Goal: Navigation & Orientation: Find specific page/section

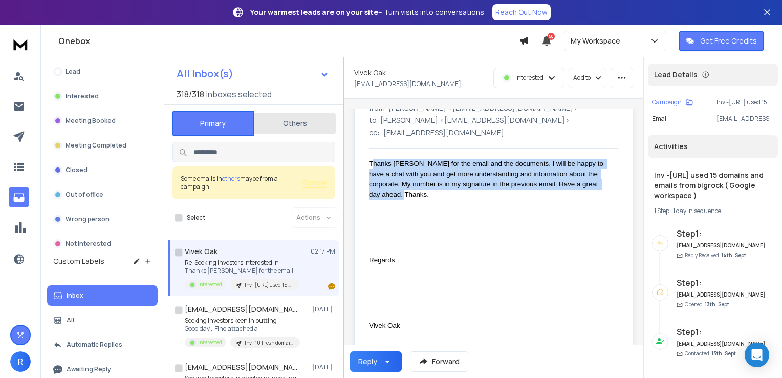
scroll to position [210, 0]
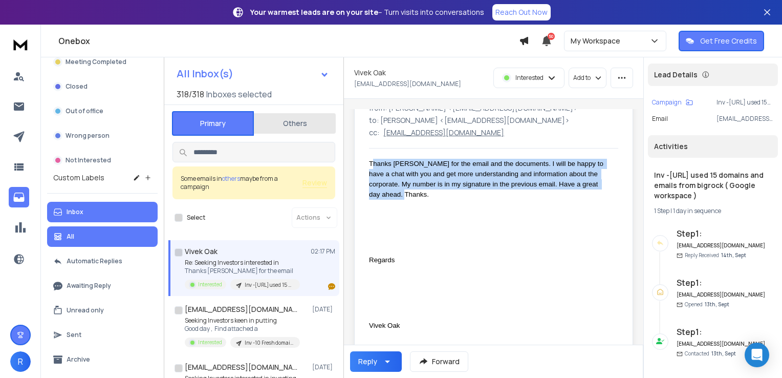
click at [91, 234] on button "All" at bounding box center [102, 236] width 111 height 20
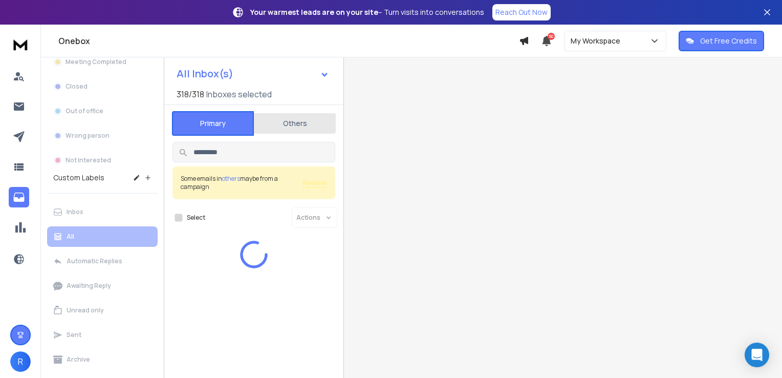
scroll to position [0, 0]
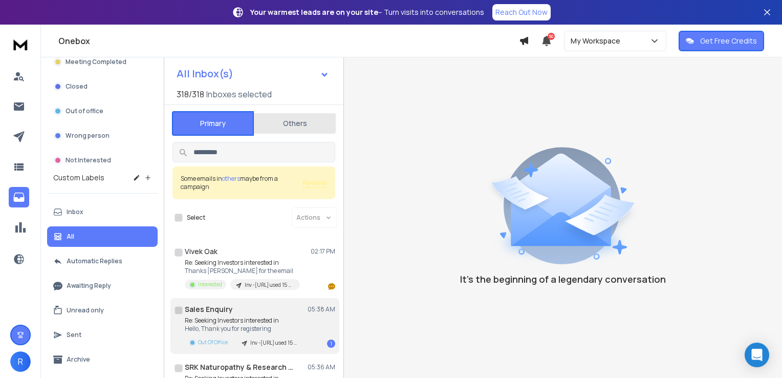
click at [267, 317] on p "Re: Seeking Investors interested in" at bounding box center [245, 320] width 121 height 8
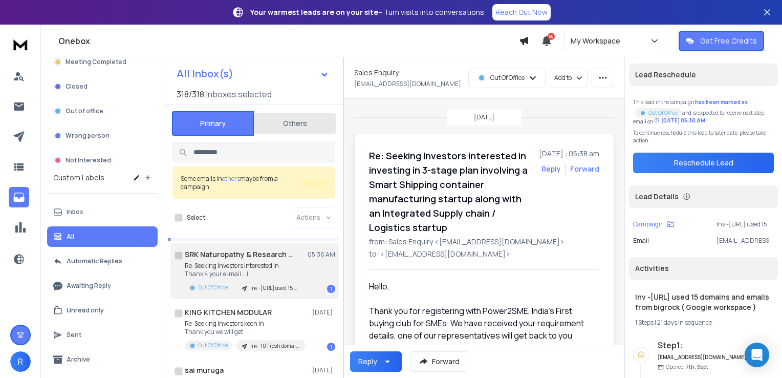
scroll to position [119, 0]
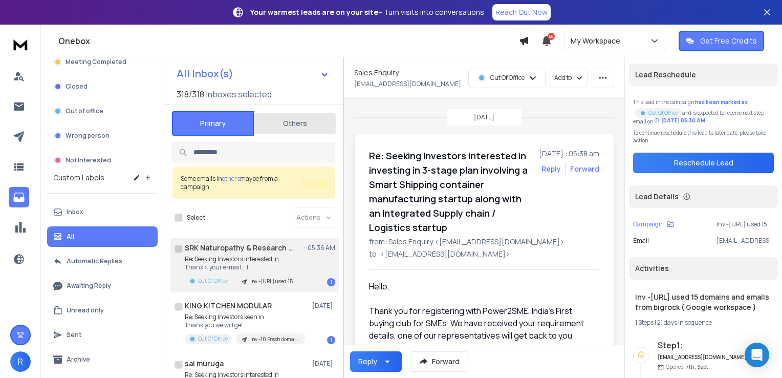
click at [241, 248] on h1 "SRK Naturopathy & Research Center" at bounding box center [241, 248] width 113 height 10
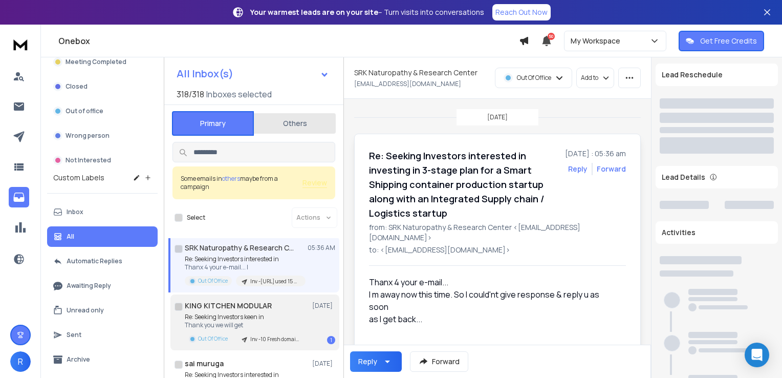
click at [242, 311] on div "[PERSON_NAME] KITCHEN MODULAR [DATE] Re: Seeking Investors keen in Thank you we…" at bounding box center [260, 323] width 151 height 44
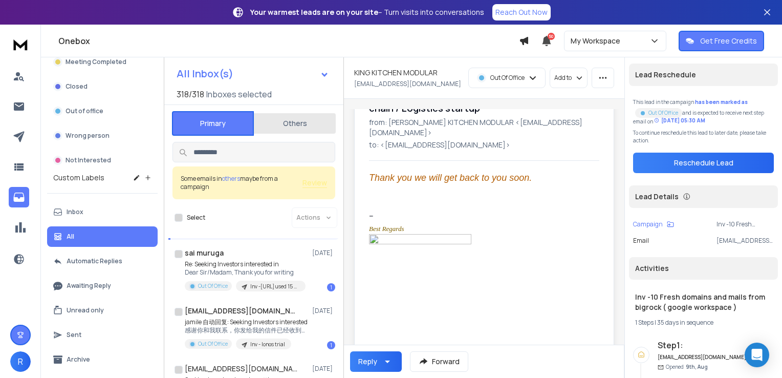
scroll to position [239, 0]
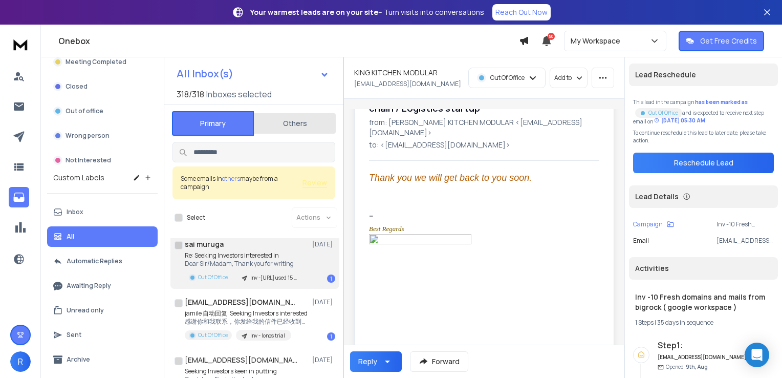
click at [244, 260] on p "Dear Sir/Madam, Thank you for writing" at bounding box center [245, 264] width 121 height 8
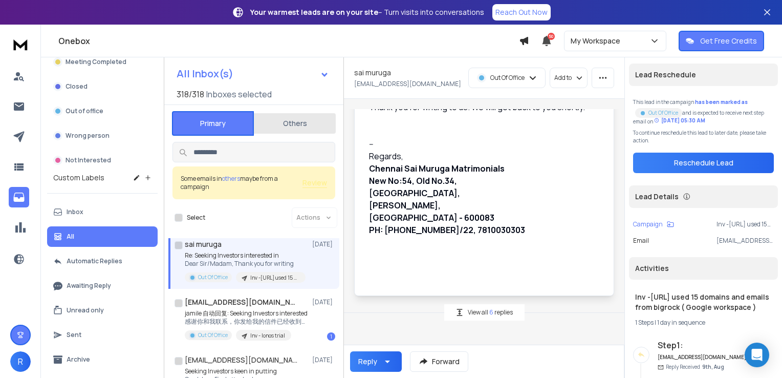
scroll to position [229, 0]
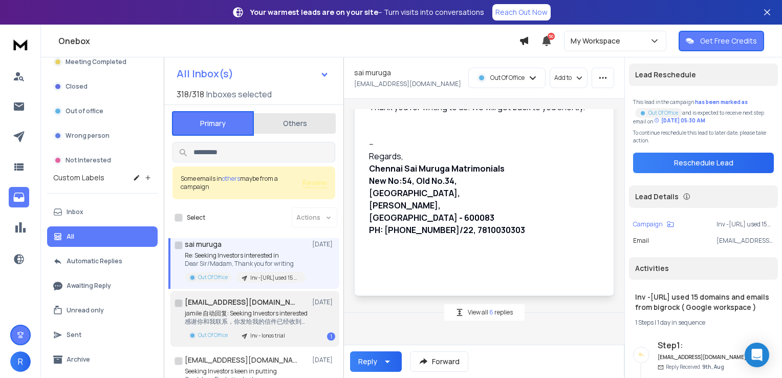
click at [224, 308] on div "[EMAIL_ADDRESS][DOMAIN_NAME] [DATE] jamile 自动回复: Seeking Investors interested 感…" at bounding box center [260, 319] width 151 height 44
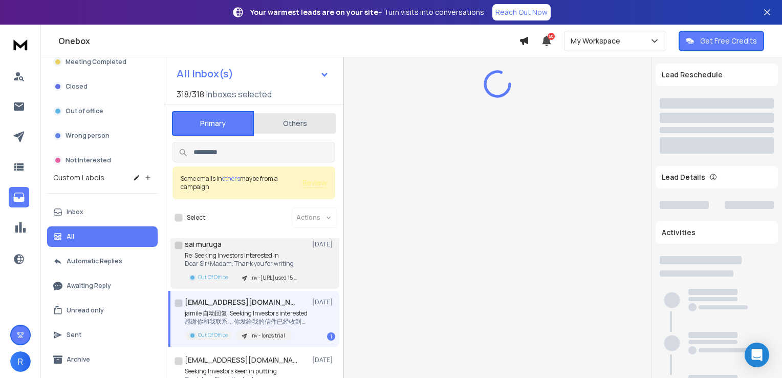
scroll to position [358, 0]
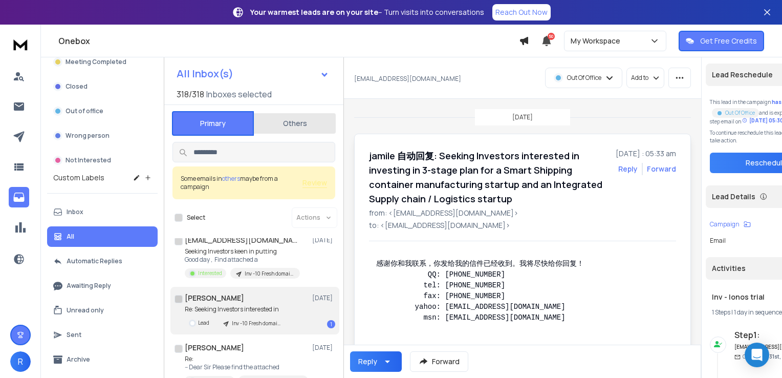
click at [250, 298] on div "[PERSON_NAME] [DATE]" at bounding box center [260, 298] width 151 height 10
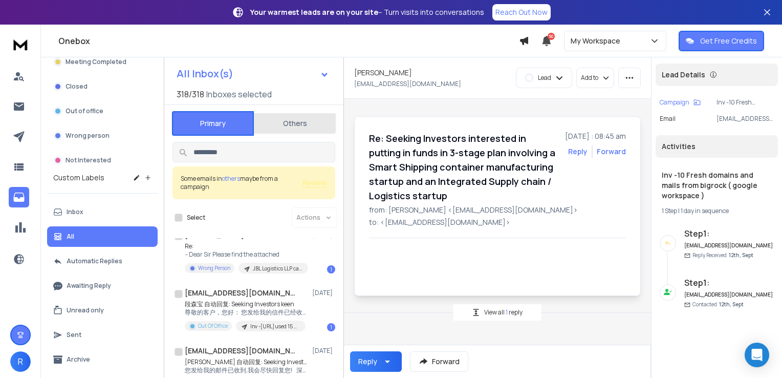
scroll to position [478, 0]
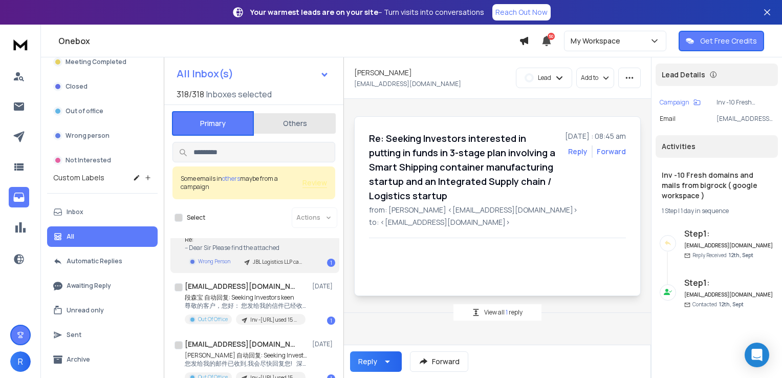
click at [250, 251] on p "-- Dear Sir Please find the attached" at bounding box center [246, 248] width 123 height 8
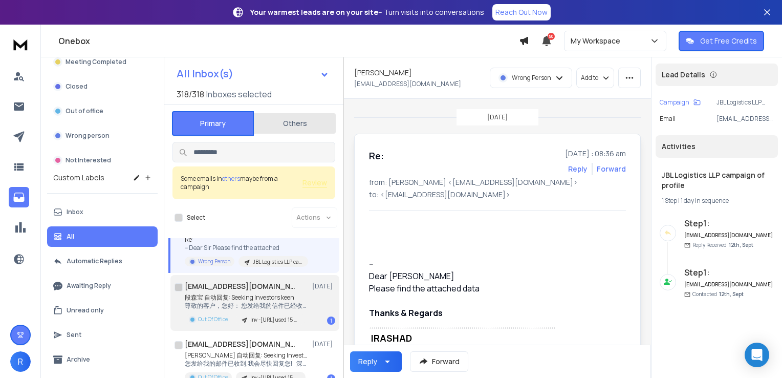
click at [256, 300] on p "段森宝 自动回复: Seeking Investors keen" at bounding box center [246, 297] width 123 height 8
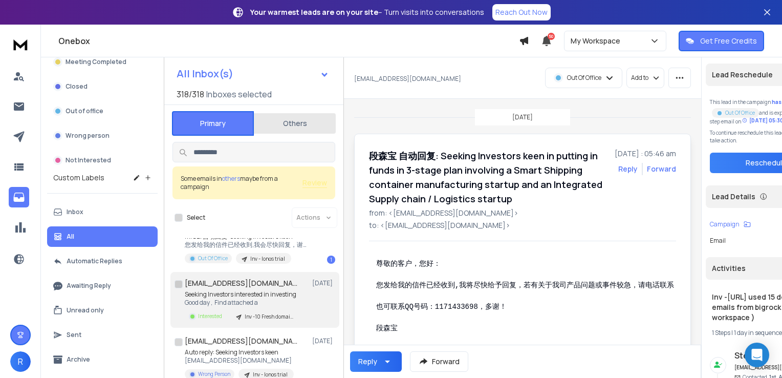
scroll to position [717, 0]
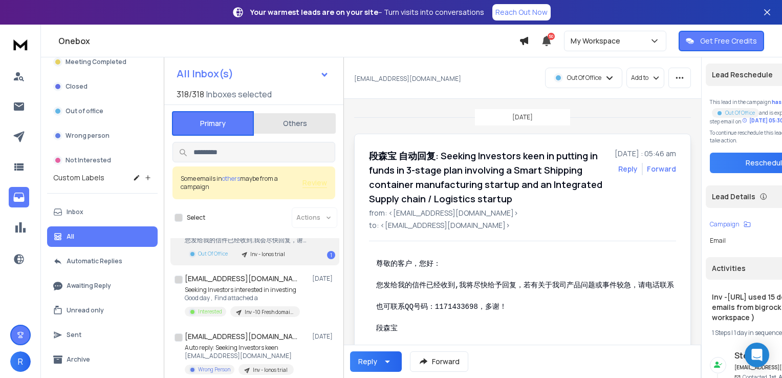
click at [244, 244] on p "您发给我的信件已经收到,我会尽快回复，谢谢！ [PERSON_NAME]" at bounding box center [246, 240] width 123 height 8
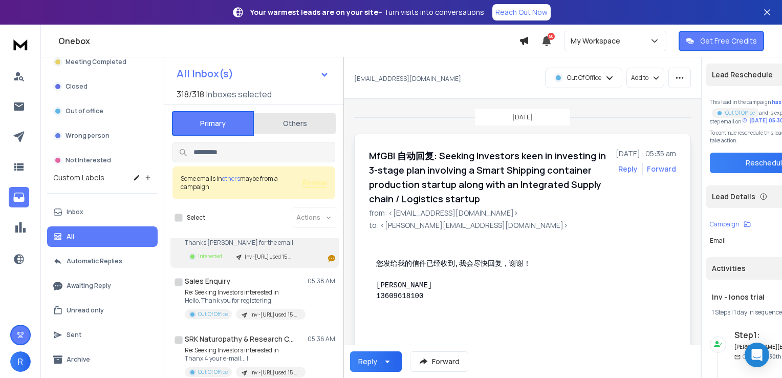
scroll to position [0, 0]
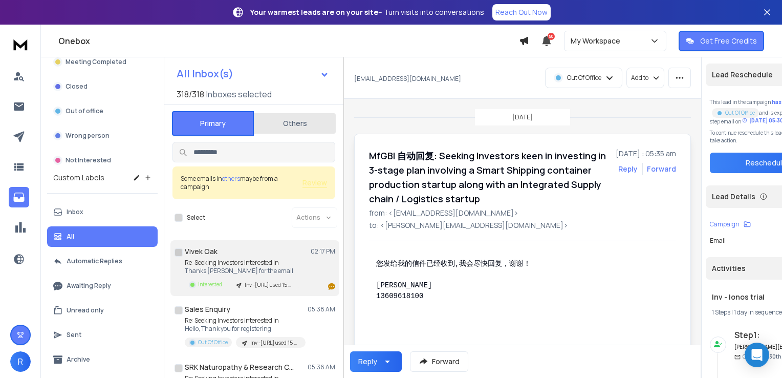
click at [240, 252] on div "Vivek Oak 02:17 PM" at bounding box center [260, 251] width 151 height 10
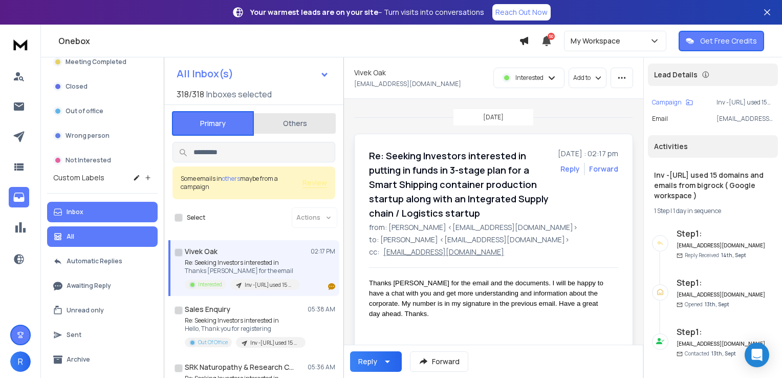
click at [65, 206] on div "Inbox" at bounding box center [68, 212] width 30 height 12
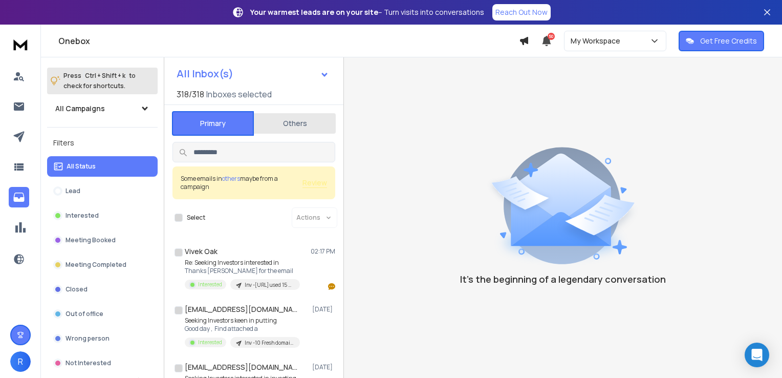
click at [88, 168] on p "All Status" at bounding box center [81, 166] width 29 height 8
